Goal: Task Accomplishment & Management: Manage account settings

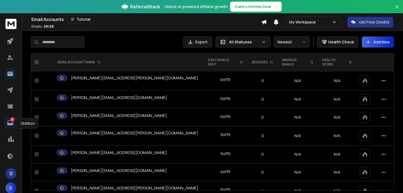
click at [9, 119] on link "11" at bounding box center [10, 122] width 11 height 11
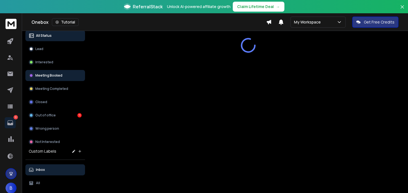
scroll to position [55, 0]
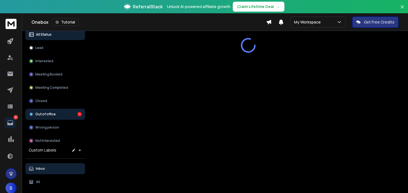
click at [53, 116] on p "Out of office" at bounding box center [45, 114] width 20 height 4
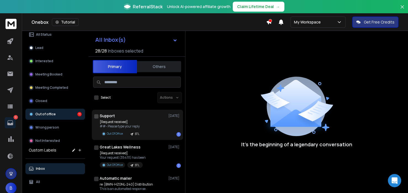
click at [158, 131] on div "[Request received] ##- Please type your reply Out Of Office STL 1" at bounding box center [140, 127] width 81 height 17
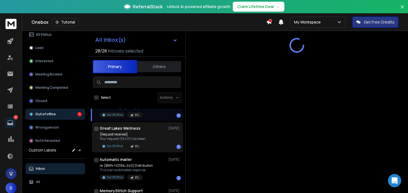
scroll to position [28, 0]
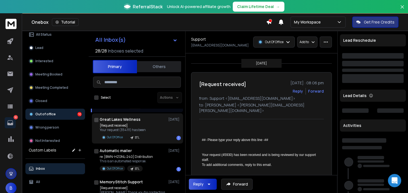
click at [155, 125] on div "[Request received] Your request (354111) has been Out Of Office STL 1" at bounding box center [140, 131] width 81 height 17
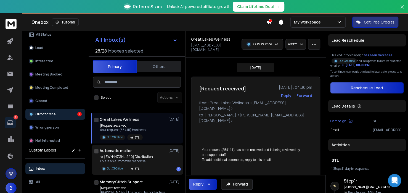
click at [150, 162] on p "This is an automated response." at bounding box center [126, 161] width 53 height 4
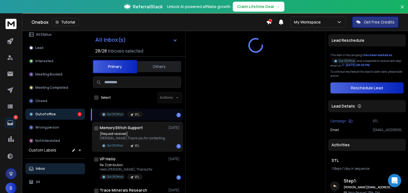
scroll to position [83, 0]
click at [149, 135] on p "[PERSON_NAME] Thank you for contacting" at bounding box center [132, 137] width 65 height 4
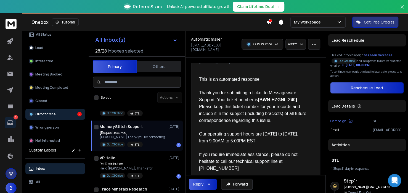
scroll to position [55, 0]
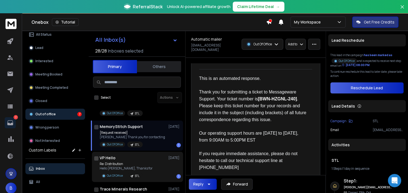
click at [154, 161] on div "VP Hello [DATE] Re: Distribution Hello [PERSON_NAME], Thanks for Out Of Office …" at bounding box center [140, 166] width 81 height 23
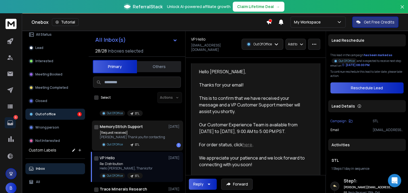
click at [154, 131] on div "[Request received] [PERSON_NAME] Thank you for contacting Out Of Office STL 1" at bounding box center [140, 138] width 81 height 17
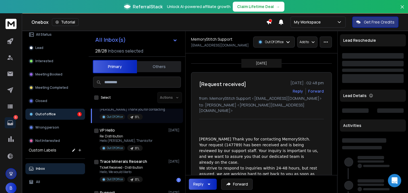
scroll to position [138, 0]
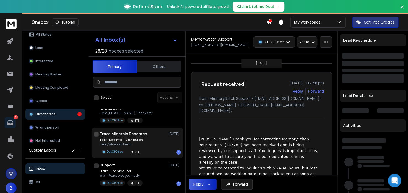
click at [159, 136] on div "Trace Minerals Research [DATE] Ticket Received - Distribution Hello, We would l…" at bounding box center [140, 142] width 81 height 23
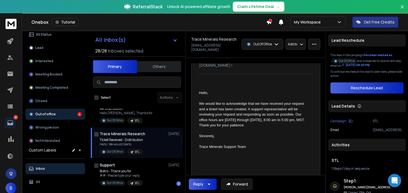
scroll to position [165, 0]
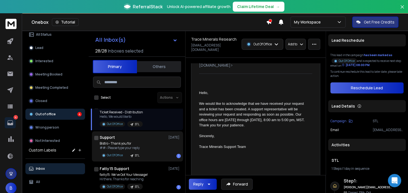
click at [156, 149] on div "Bistro - Thank you for ##- Please type your reply Out Of Office STL 1" at bounding box center [140, 149] width 81 height 17
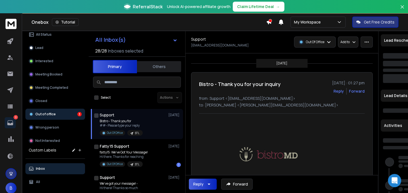
scroll to position [221, 0]
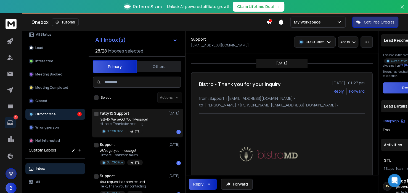
click at [157, 127] on div "fatty15: We've Got Your Message! Hi there, Thanks for reaching Out Of Office ST…" at bounding box center [140, 125] width 81 height 17
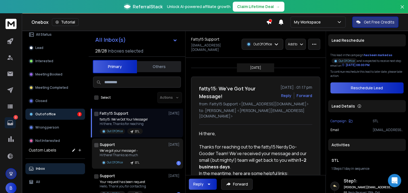
click at [159, 157] on div "We've got your message! - Hi there! Thanks so much Out Of Office STL 1" at bounding box center [140, 156] width 81 height 17
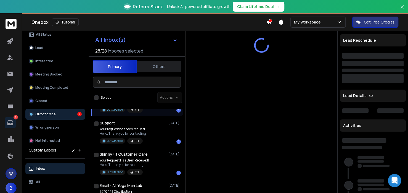
scroll to position [276, 0]
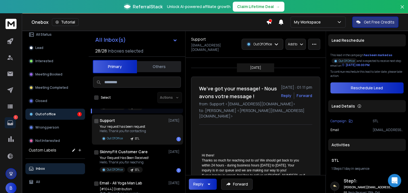
click at [170, 138] on div "Your request has been request Hello, Thank you for contacting Out Of Office STL…" at bounding box center [140, 132] width 81 height 17
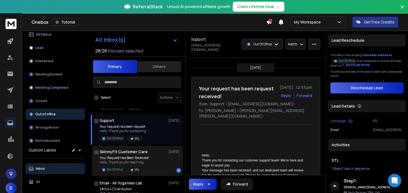
click at [166, 158] on div "Your Request Has Been Received! Hello, Thank you for reaching Out Of Office STL…" at bounding box center [140, 163] width 81 height 17
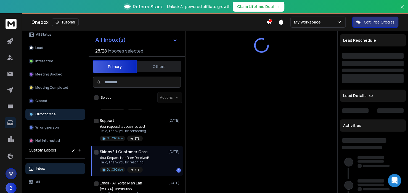
scroll to position [303, 0]
